Goal: Check status

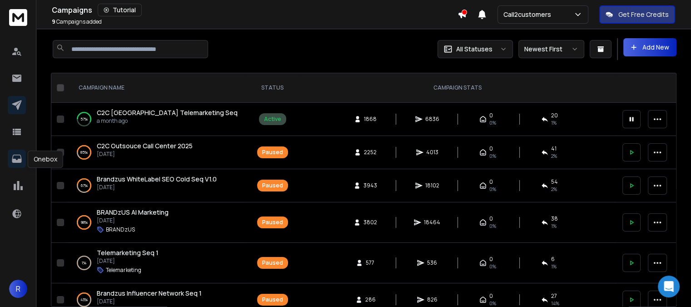
click at [19, 164] on link at bounding box center [17, 158] width 18 height 18
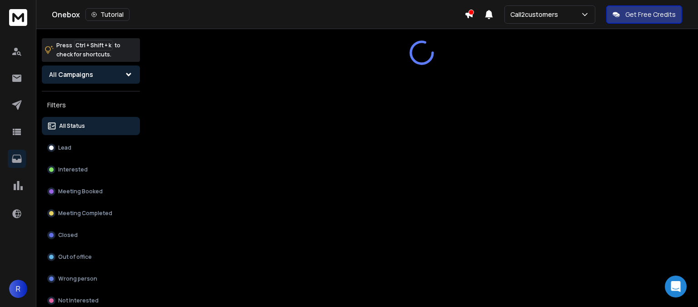
click at [106, 76] on button "All Campaigns" at bounding box center [91, 74] width 98 height 18
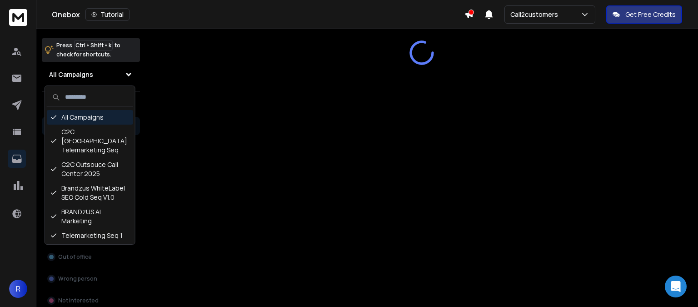
click at [91, 117] on div "All Campaigns" at bounding box center [90, 117] width 86 height 15
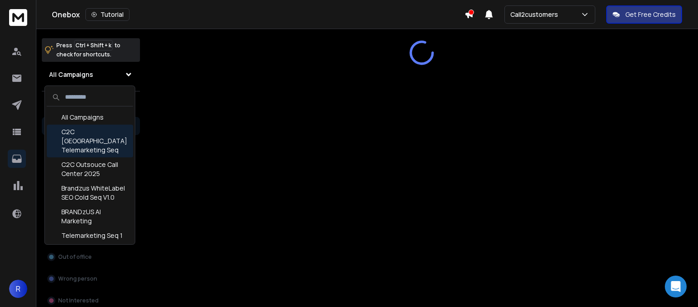
click at [84, 131] on div "C2C [GEOGRAPHIC_DATA] Telemarketing Seq" at bounding box center [90, 141] width 86 height 33
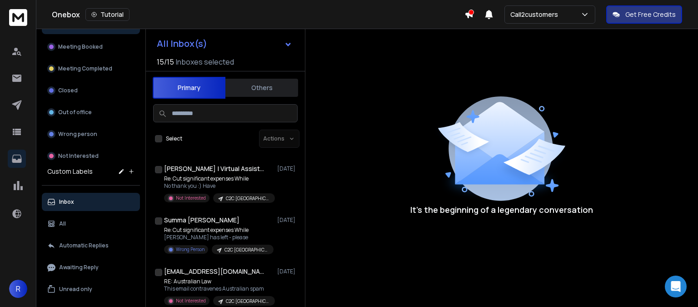
scroll to position [164, 0]
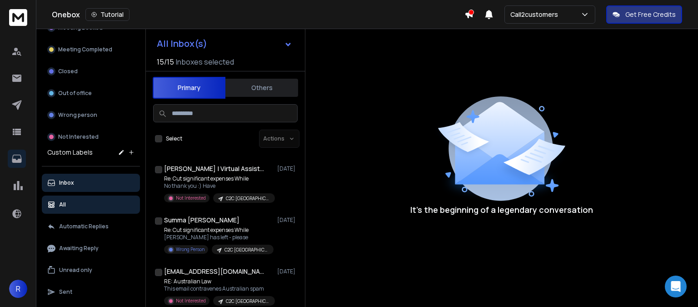
click at [89, 206] on button "All" at bounding box center [91, 204] width 98 height 18
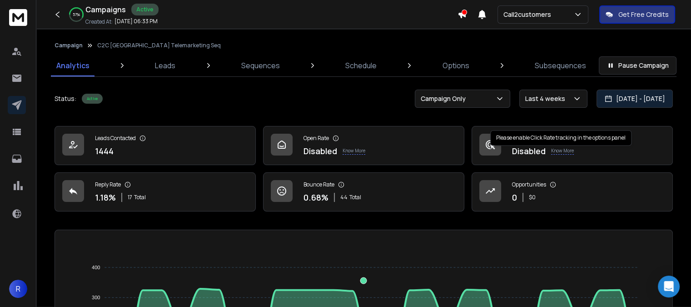
click at [597, 104] on button "13 Sep 2025 - 11 Oct 2025" at bounding box center [635, 99] width 76 height 18
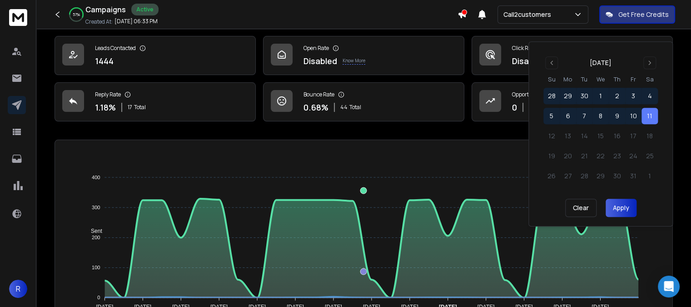
scroll to position [109, 0]
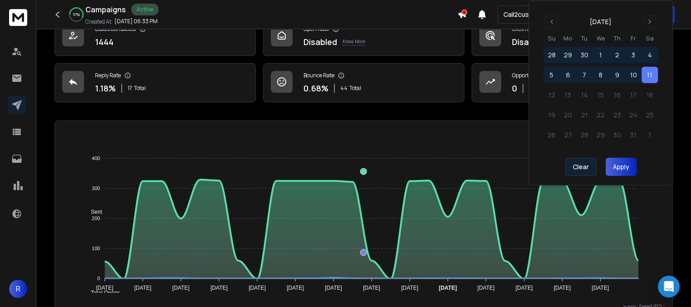
click at [590, 166] on button "Clear" at bounding box center [580, 167] width 31 height 18
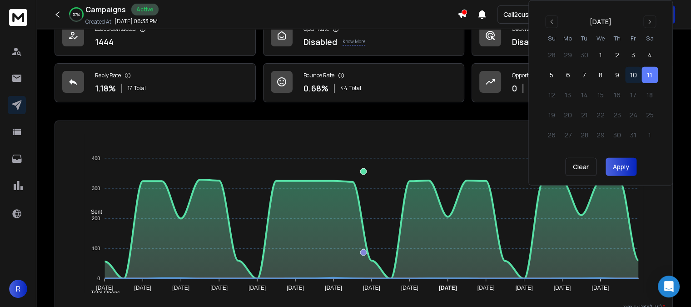
click at [633, 79] on button "10" at bounding box center [633, 75] width 16 height 16
click at [627, 159] on button "Apply" at bounding box center [621, 167] width 31 height 18
